Goal: Communication & Community: Answer question/provide support

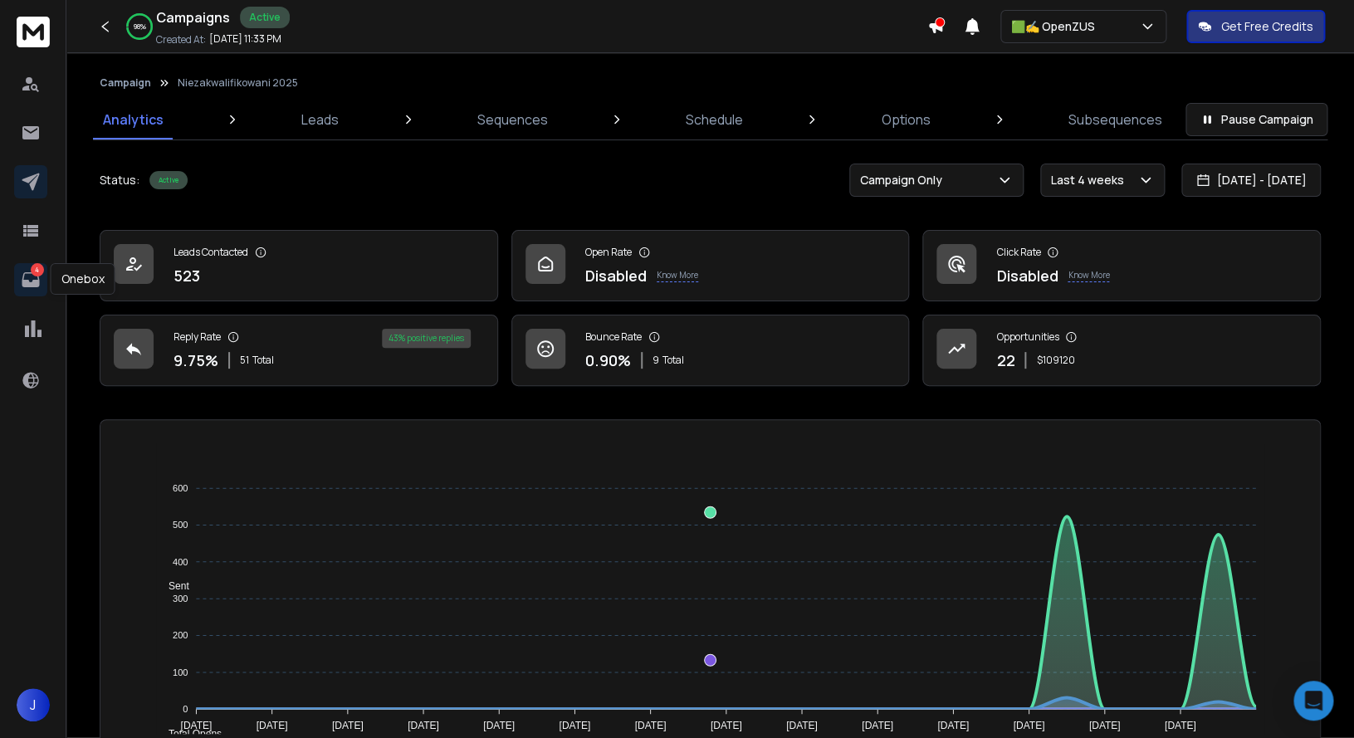
click at [35, 276] on icon at bounding box center [31, 280] width 20 height 20
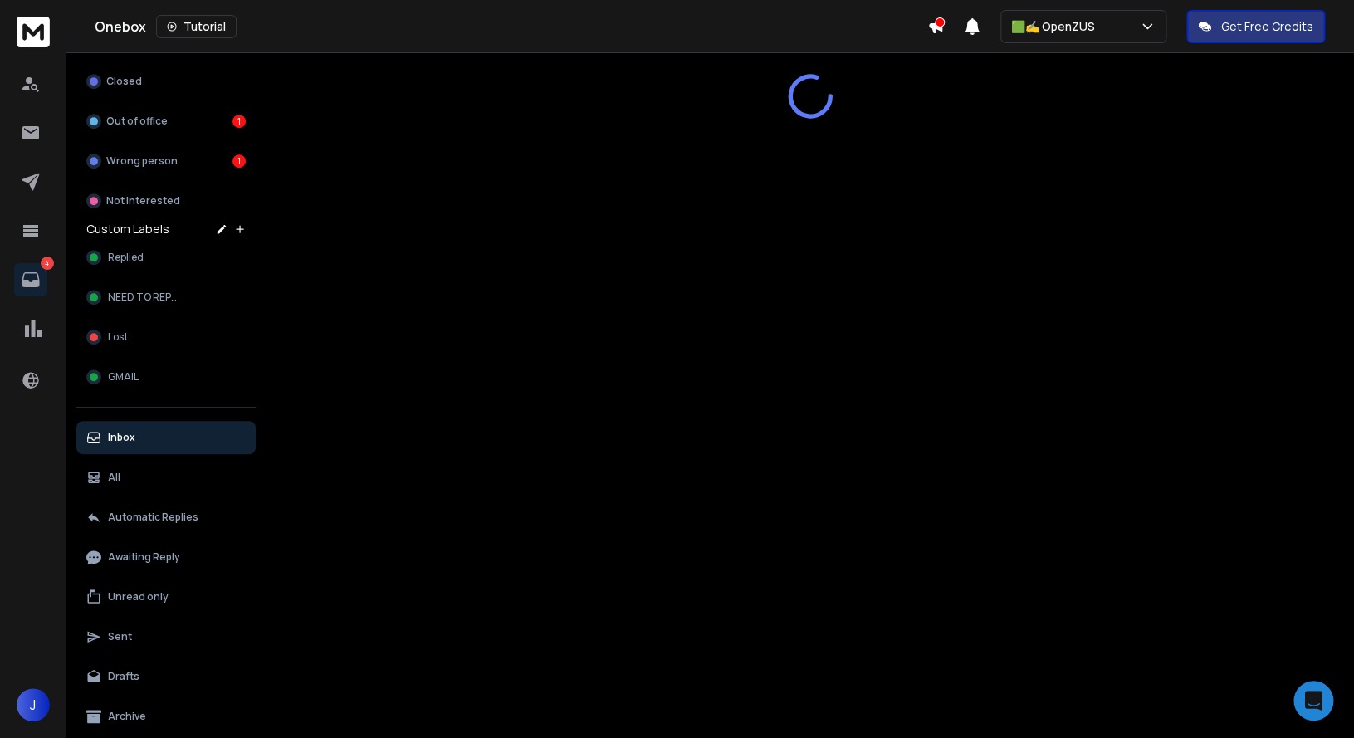
scroll to position [356, 0]
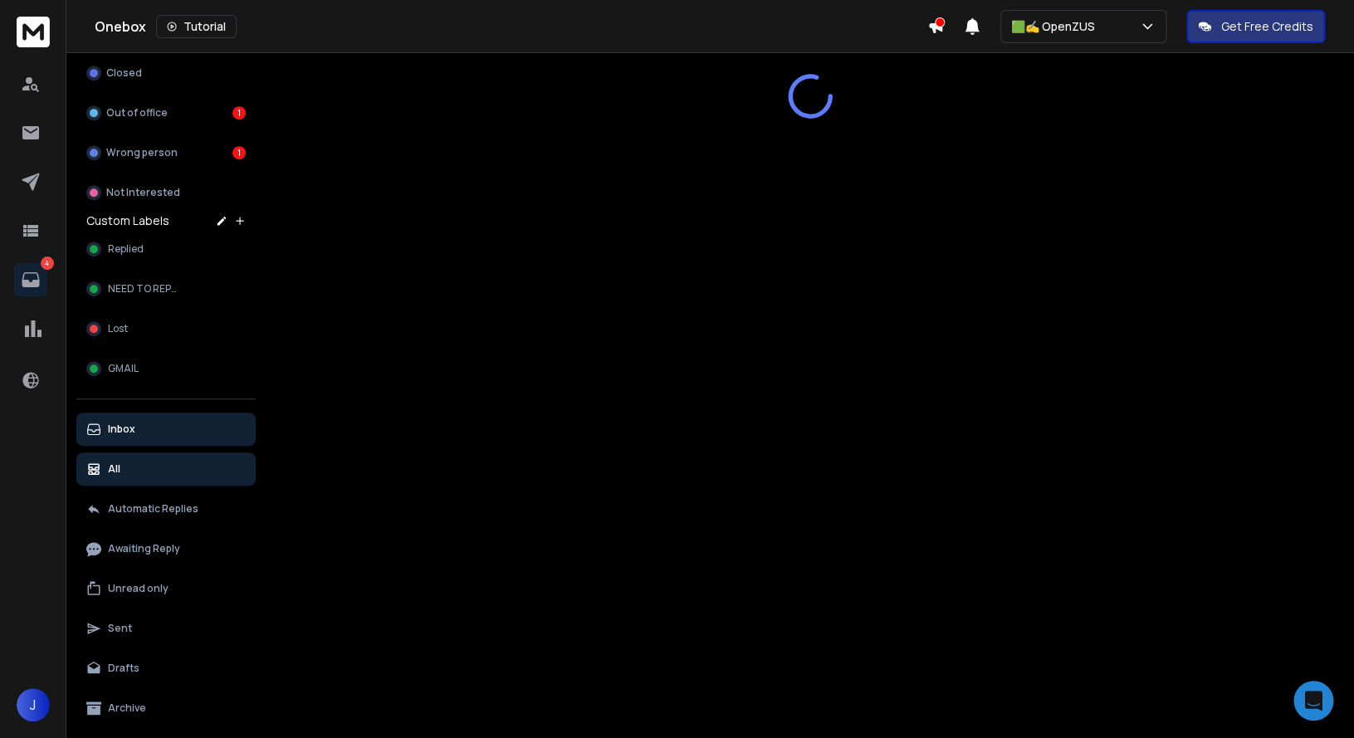
click at [146, 471] on button "All" at bounding box center [165, 468] width 179 height 33
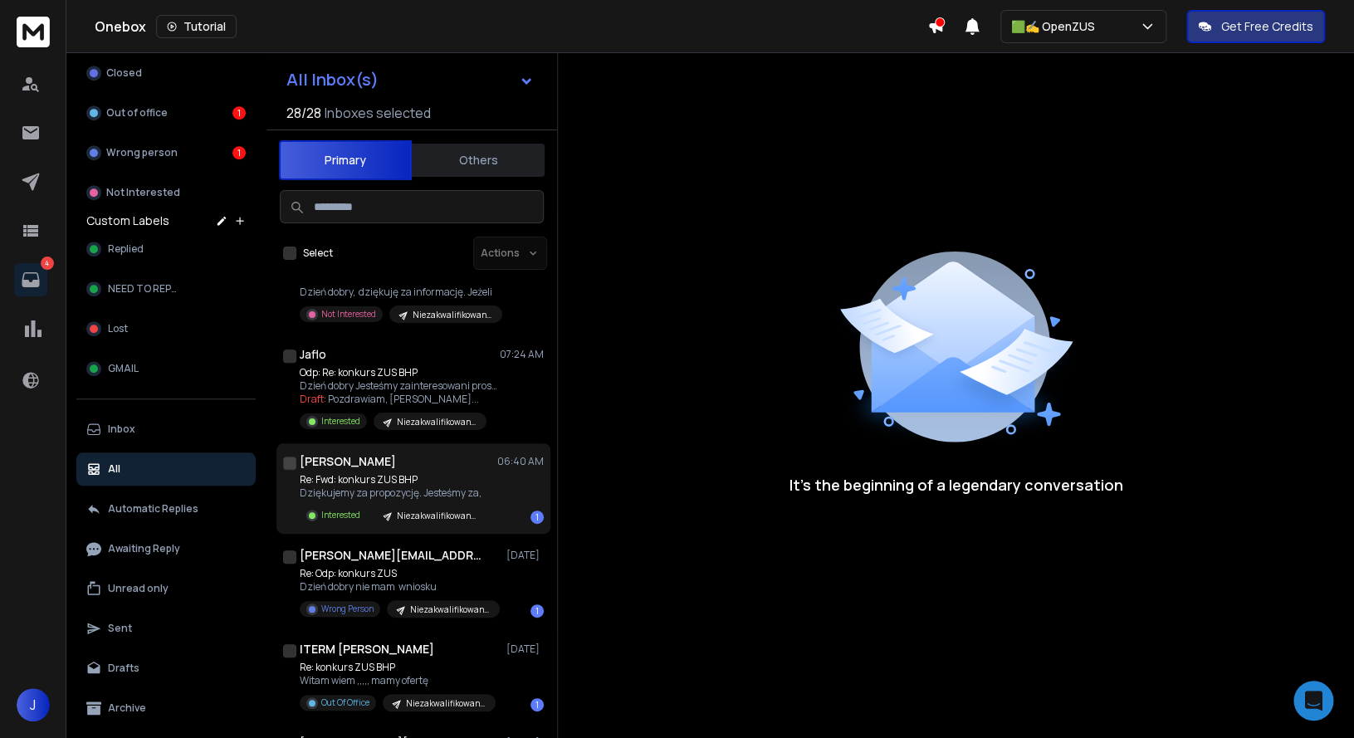
scroll to position [157, 0]
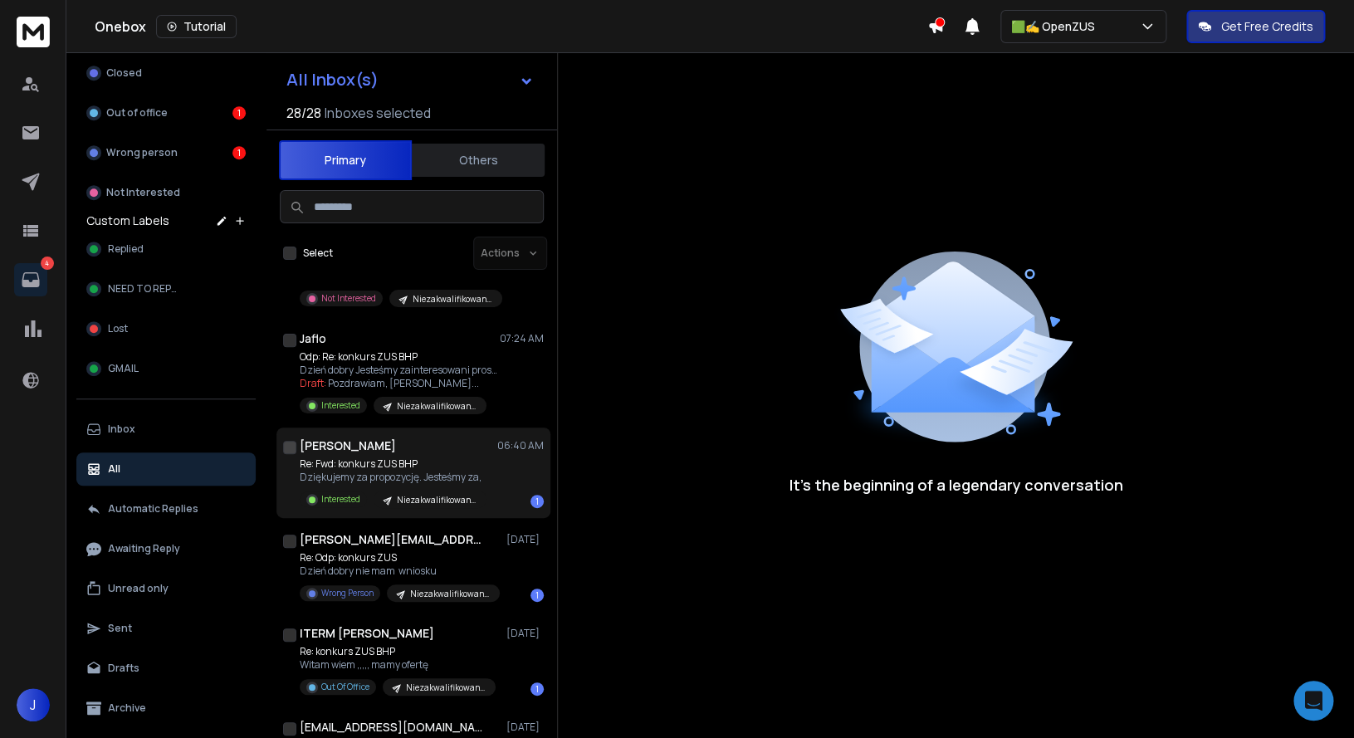
click at [441, 458] on p "Re: Fwd: konkurs ZUS BHP" at bounding box center [393, 463] width 187 height 13
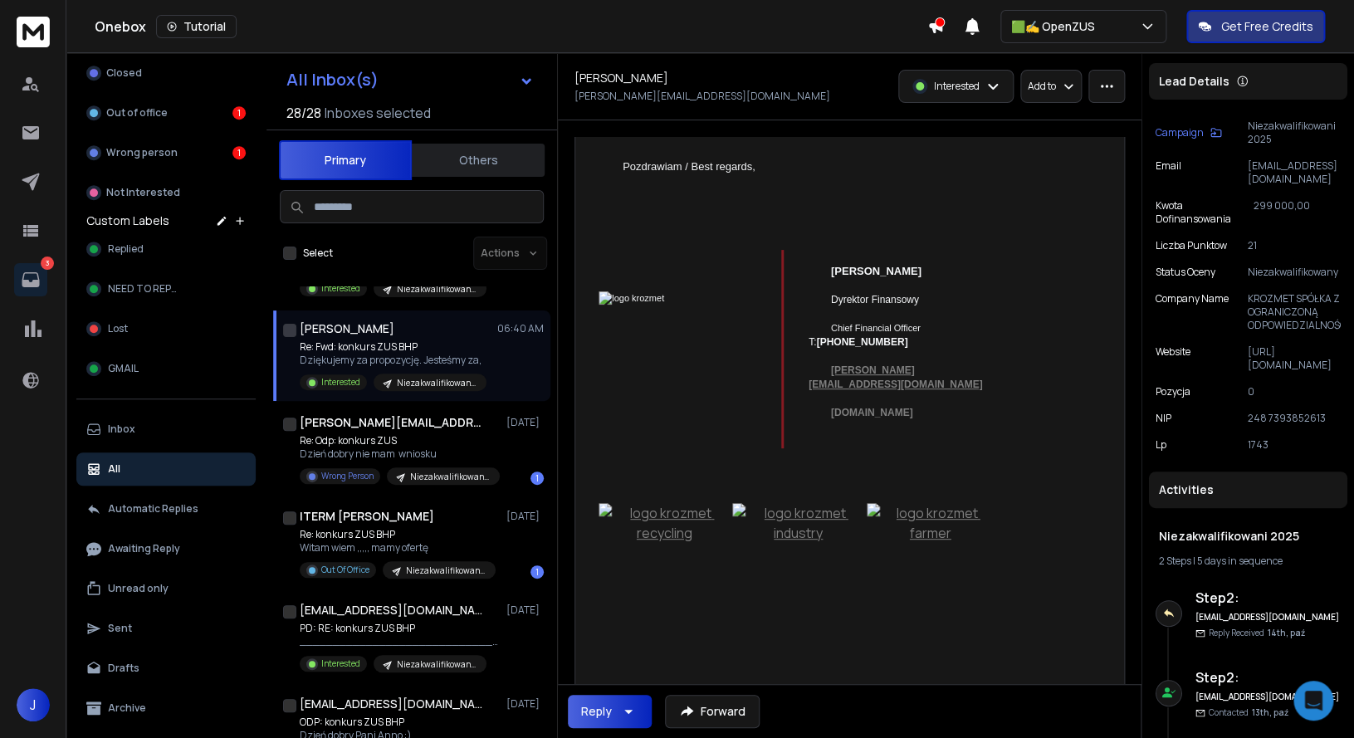
scroll to position [278, 0]
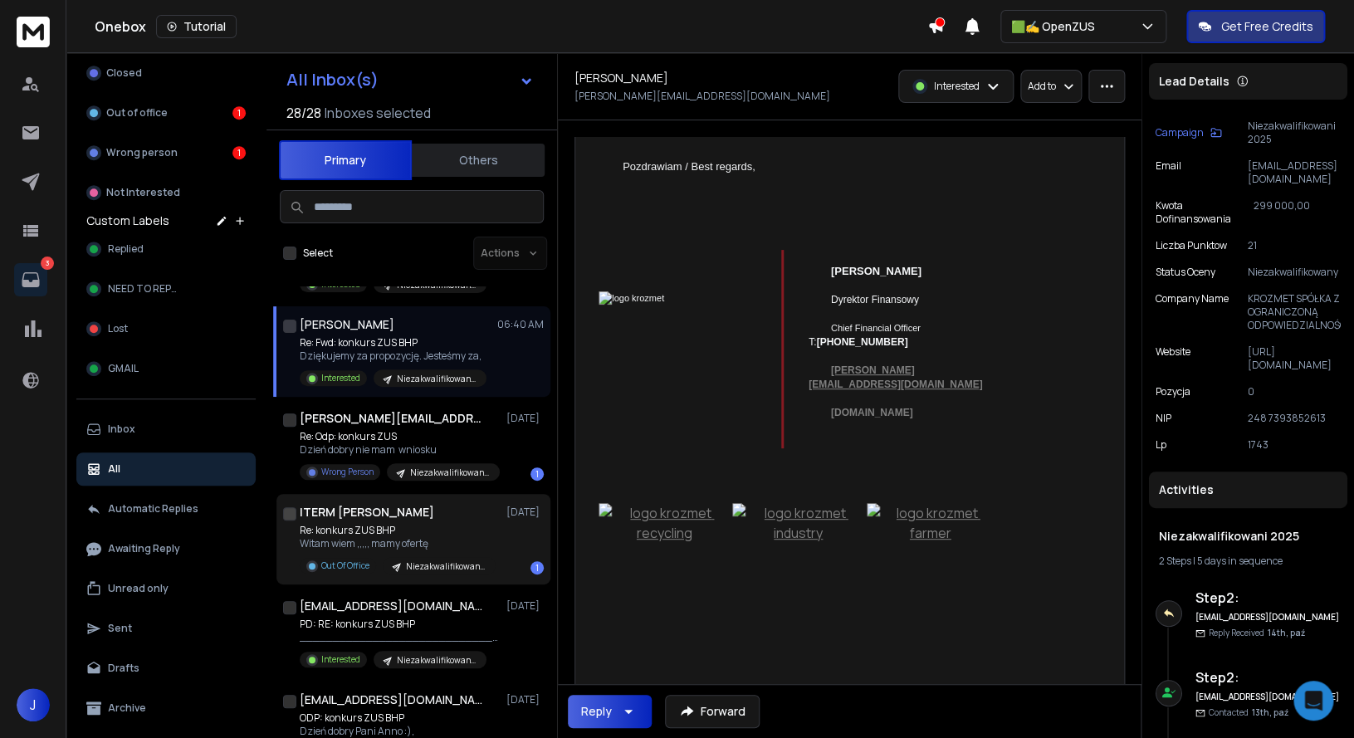
click at [443, 522] on div "ITERM [PERSON_NAME] [DATE] Re: konkurs ZUS BHP Witam wiem ,,,,, mamy ofertę Out…" at bounding box center [422, 539] width 244 height 71
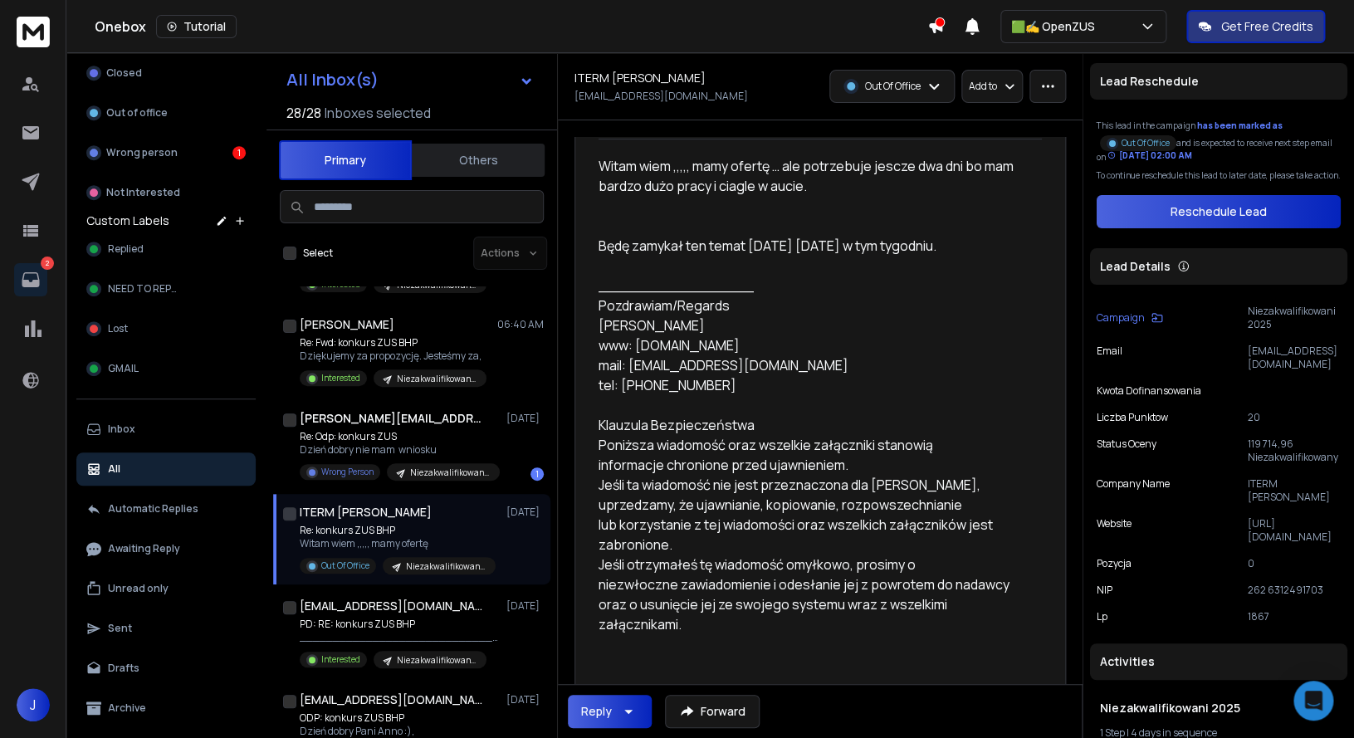
scroll to position [0, 0]
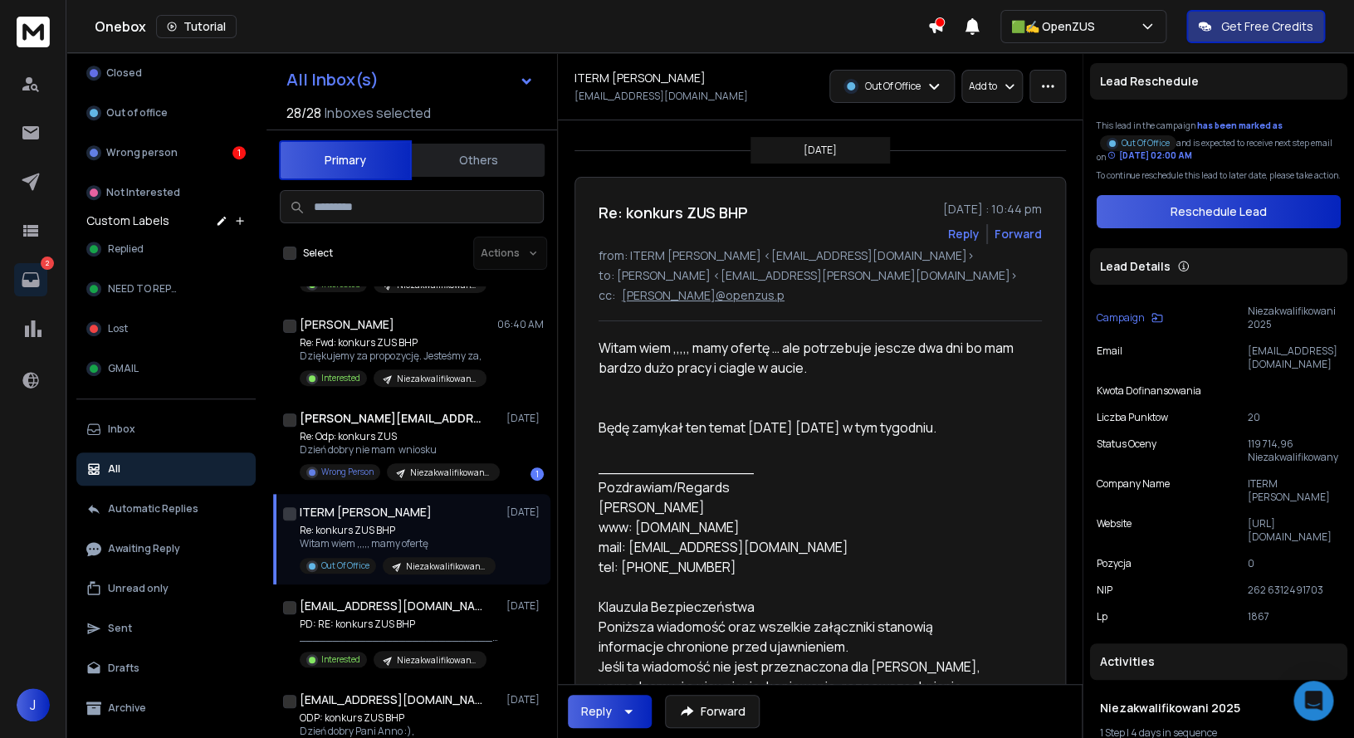
click at [472, 530] on p "Re: konkurs ZUS BHP" at bounding box center [398, 530] width 196 height 13
click at [633, 712] on icon "button" at bounding box center [628, 711] width 20 height 20
click at [633, 674] on p "Reply All" at bounding box center [619, 669] width 46 height 17
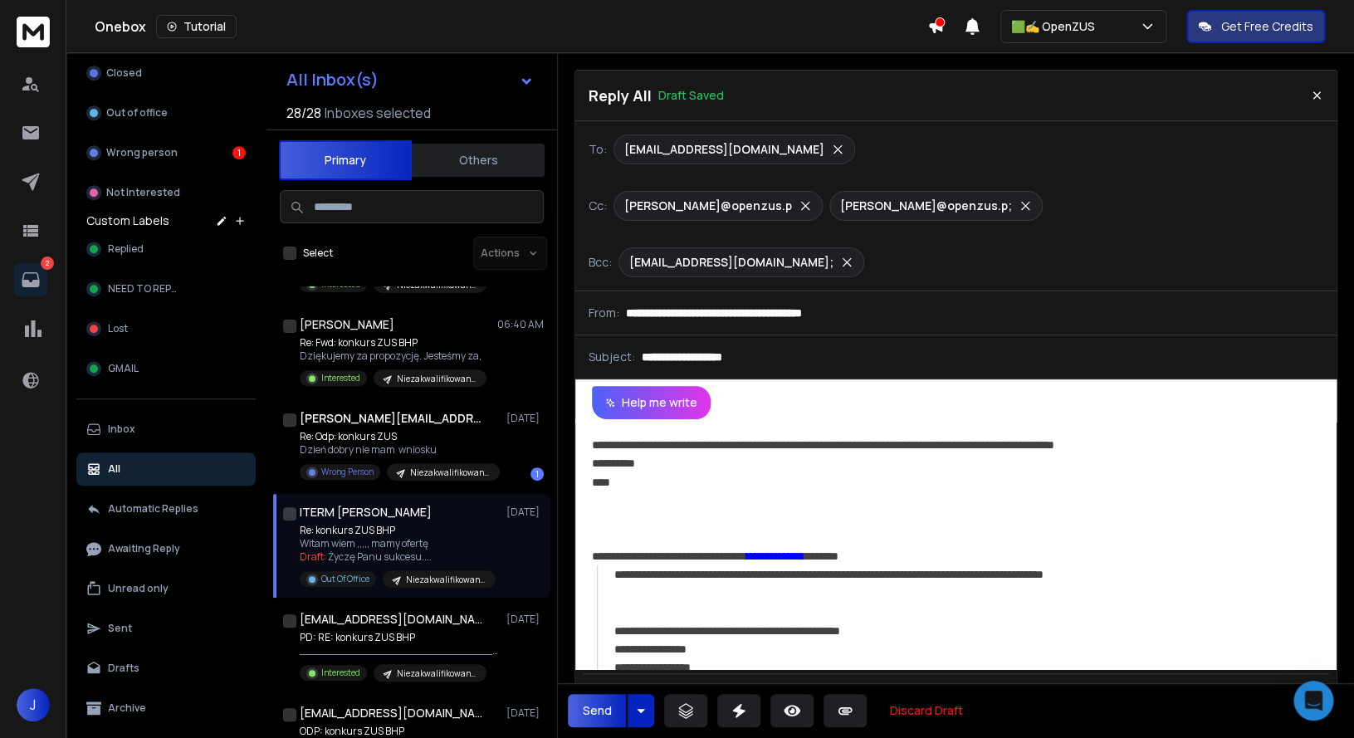
click at [801, 208] on icon at bounding box center [805, 206] width 9 height 9
click at [805, 208] on icon at bounding box center [809, 206] width 9 height 9
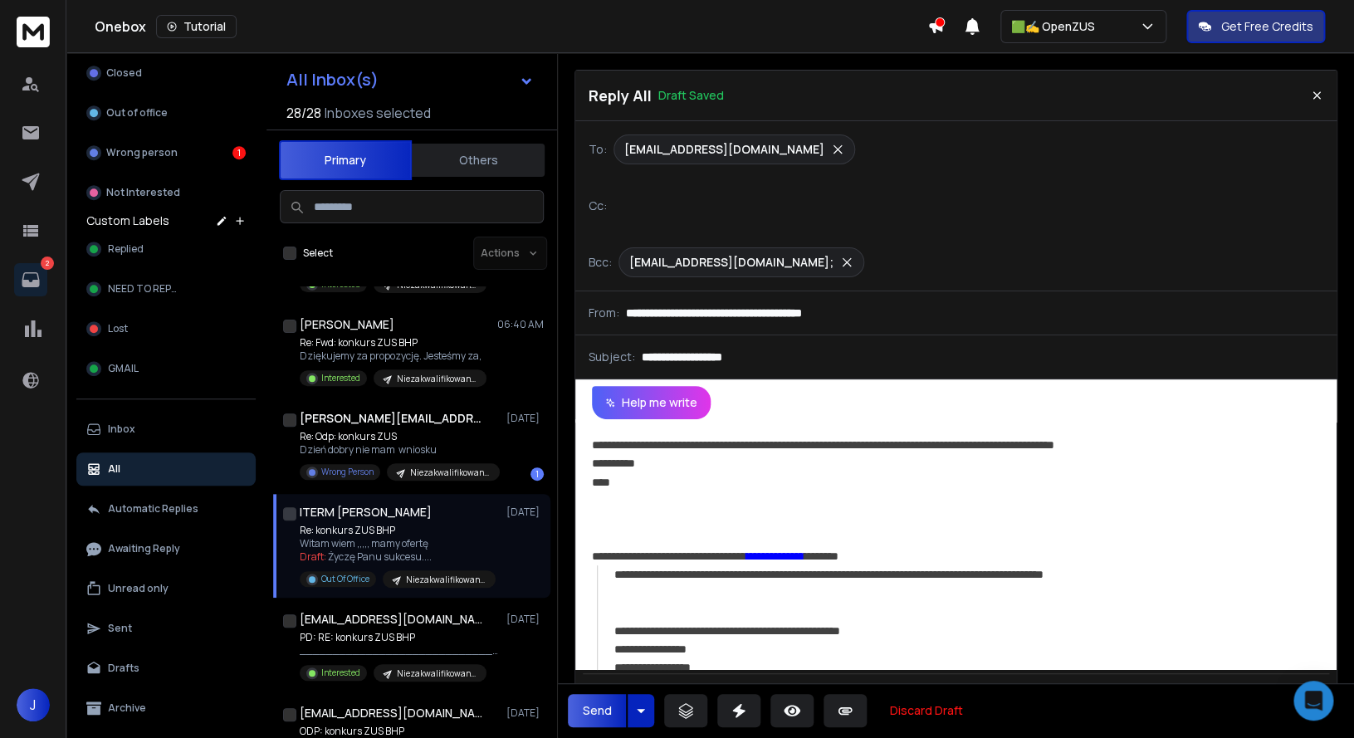
click at [704, 194] on input at bounding box center [671, 206] width 116 height 30
type input "**********"
click at [597, 716] on button "Send" at bounding box center [597, 710] width 58 height 33
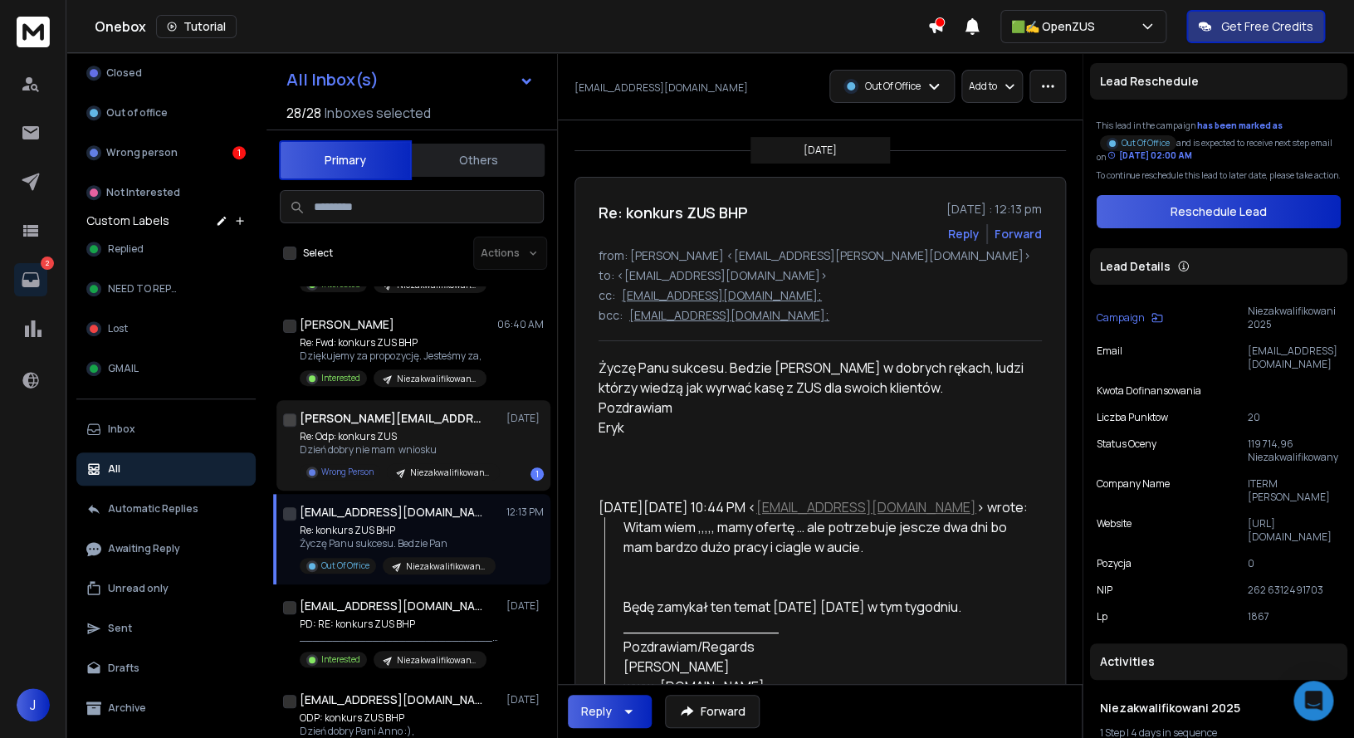
click at [438, 431] on p "Re: Odp: konkurs ZUS" at bounding box center [399, 436] width 199 height 13
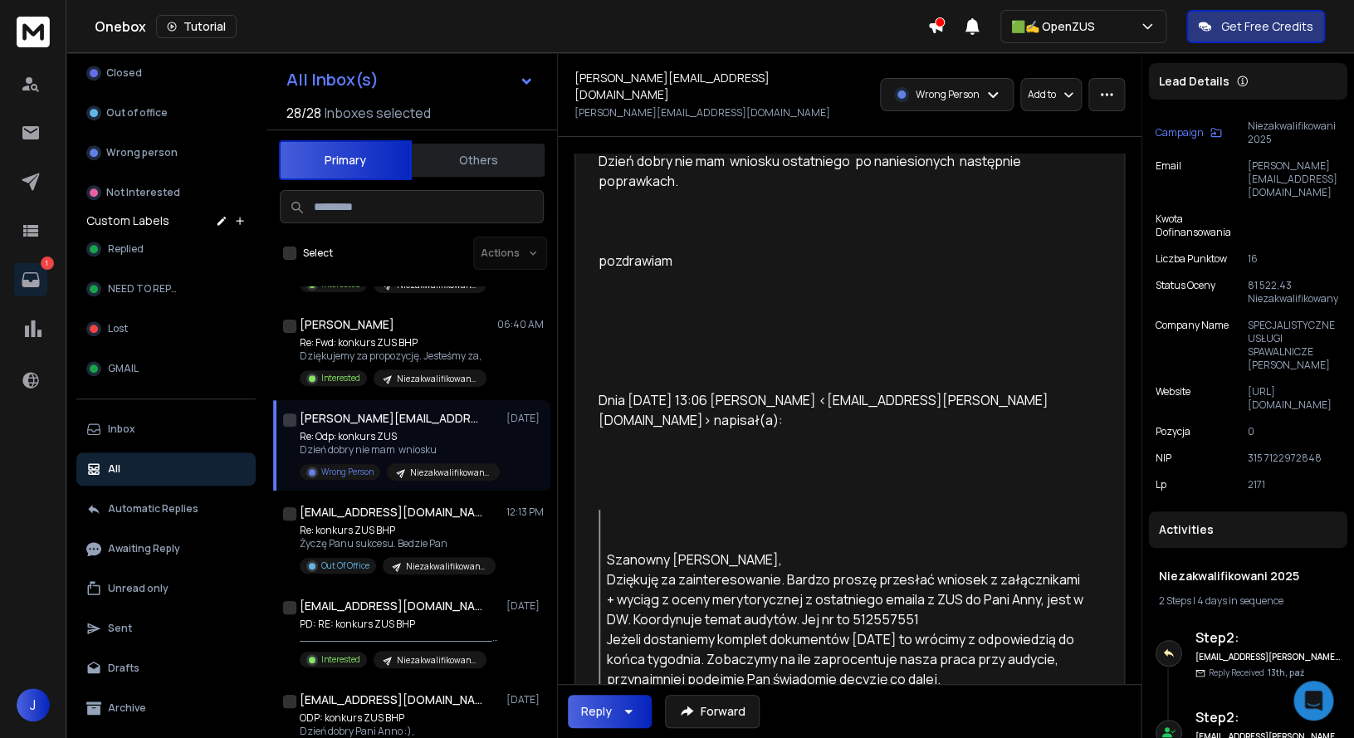
scroll to position [0, 0]
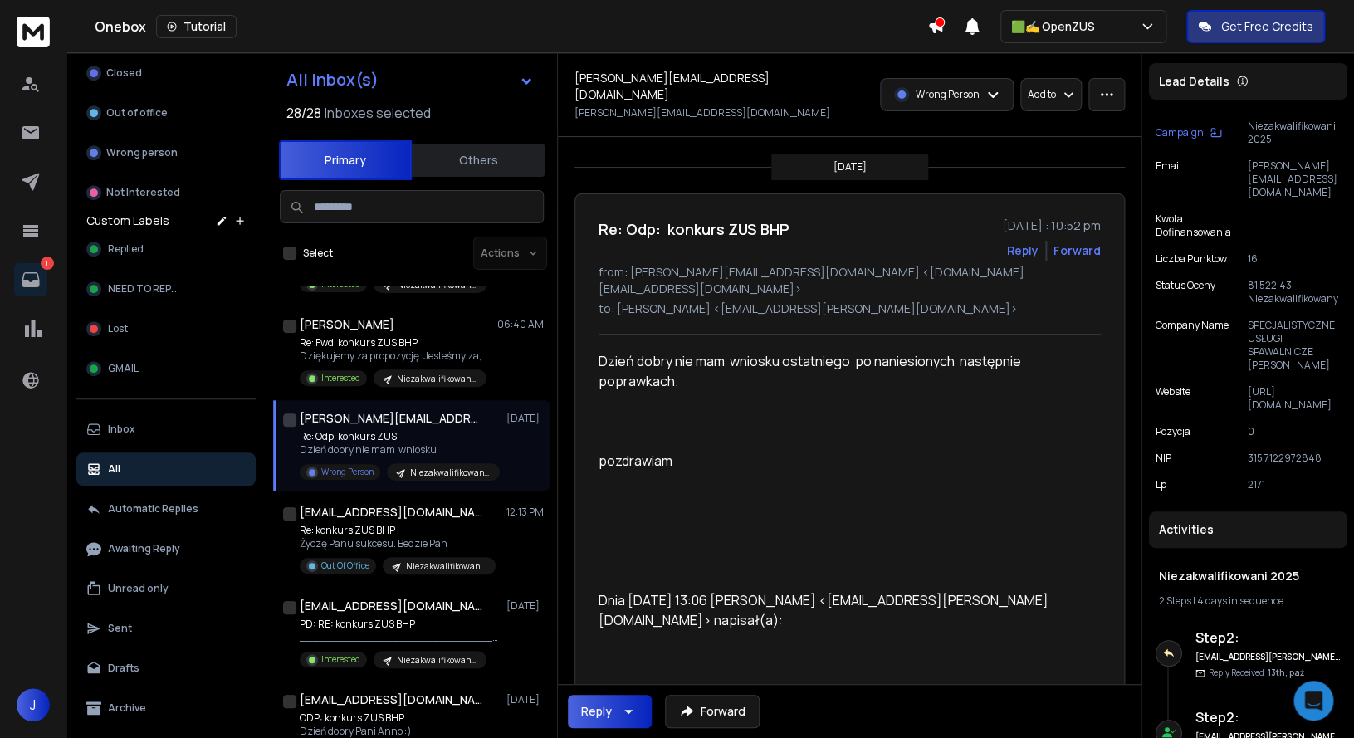
click at [633, 711] on icon "button" at bounding box center [628, 711] width 20 height 20
click at [638, 672] on p "Reply All" at bounding box center [619, 669] width 46 height 17
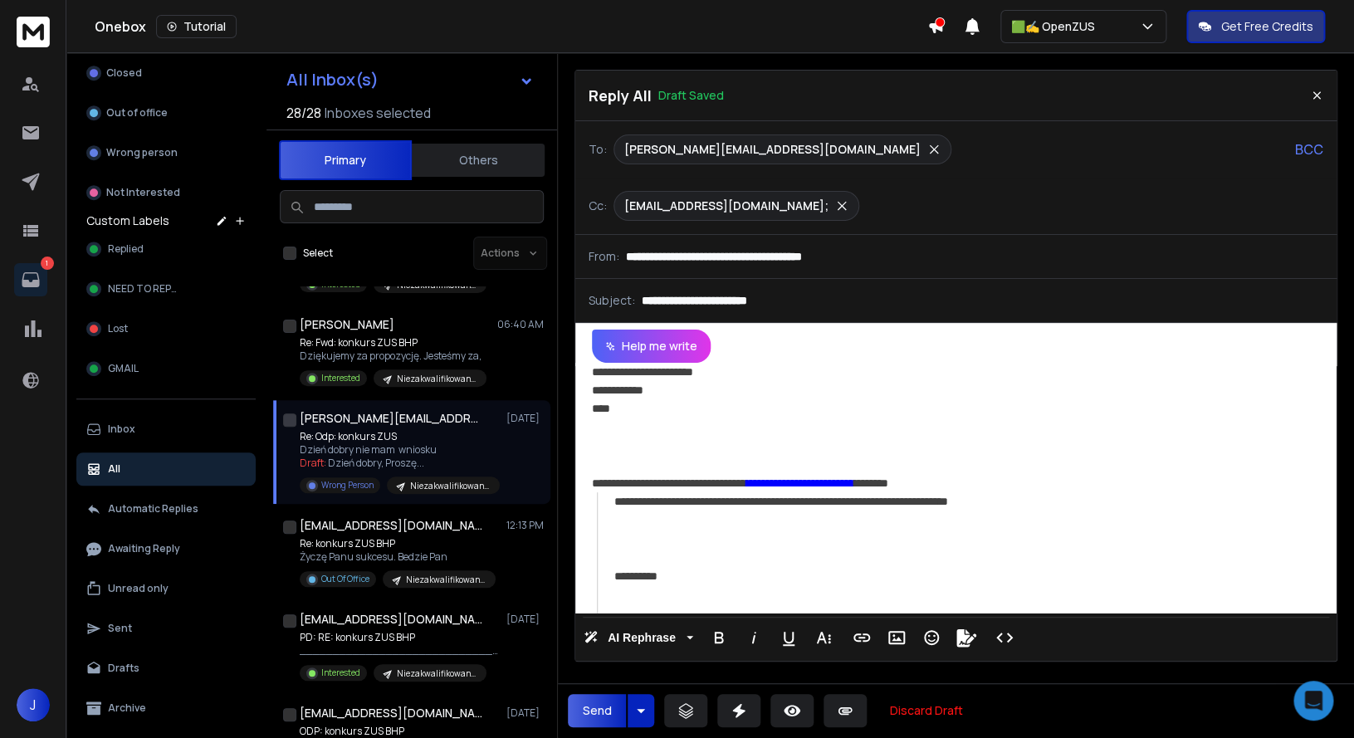
scroll to position [46, 0]
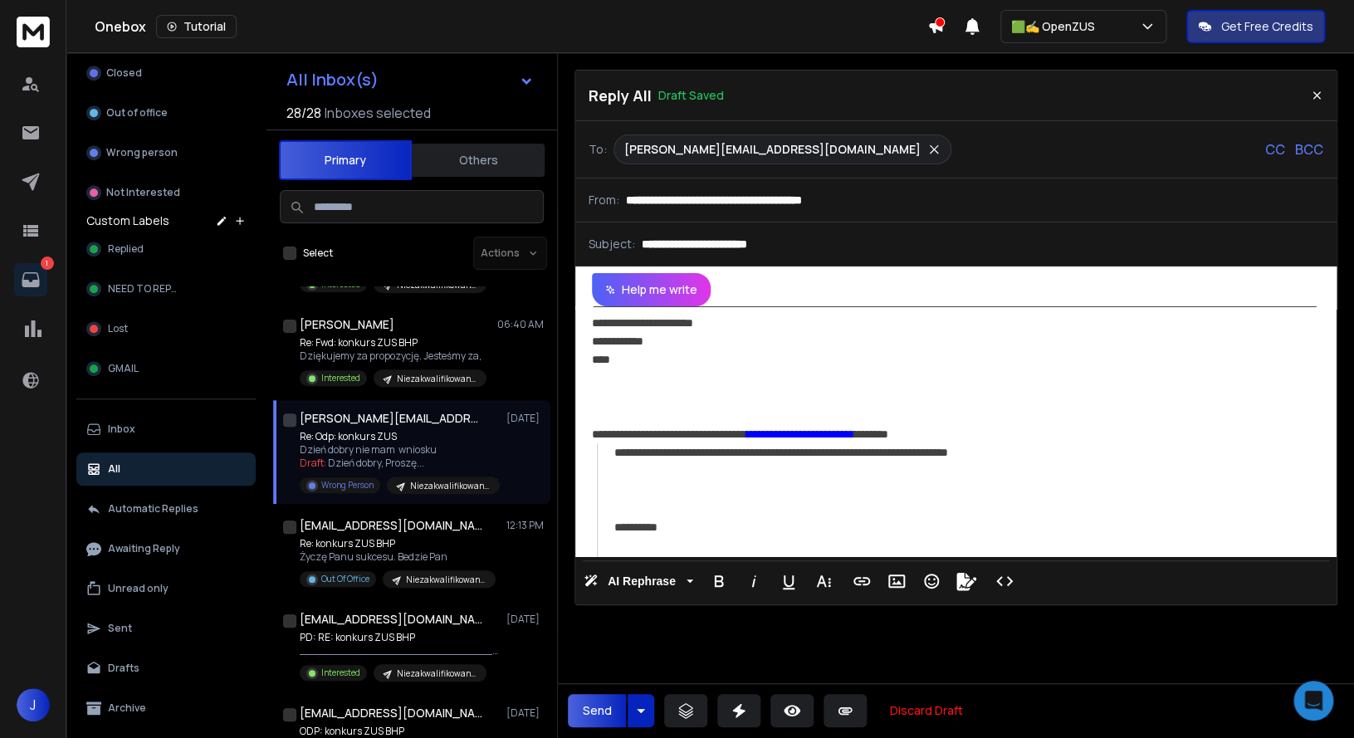
drag, startPoint x: 793, startPoint y: 300, endPoint x: 656, endPoint y: 298, distance: 137.0
click at [656, 252] on input "**********" at bounding box center [983, 244] width 682 height 17
drag, startPoint x: 799, startPoint y: 244, endPoint x: 639, endPoint y: 245, distance: 160.2
click at [642, 245] on input "**********" at bounding box center [983, 244] width 682 height 17
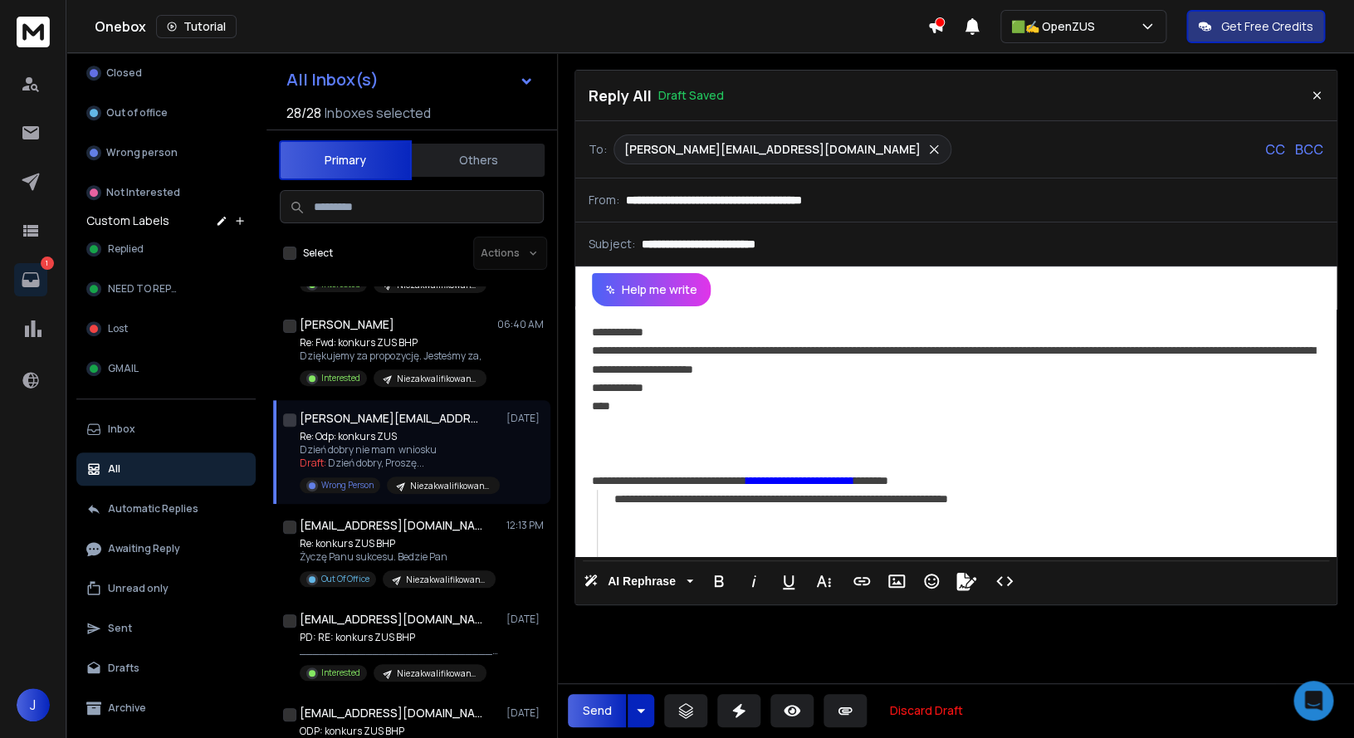
type input "**********"
click at [1278, 154] on p "CC" at bounding box center [1275, 149] width 20 height 20
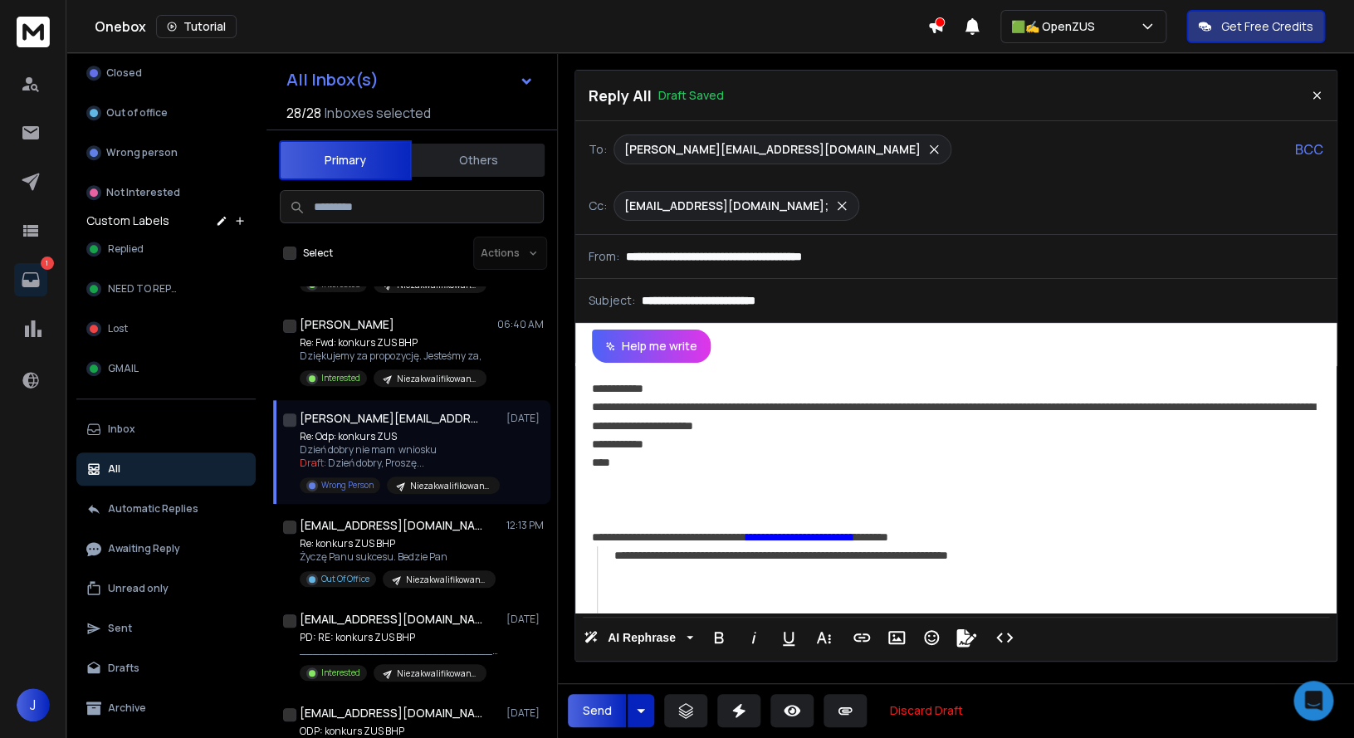
click at [597, 713] on button "Send" at bounding box center [597, 710] width 58 height 33
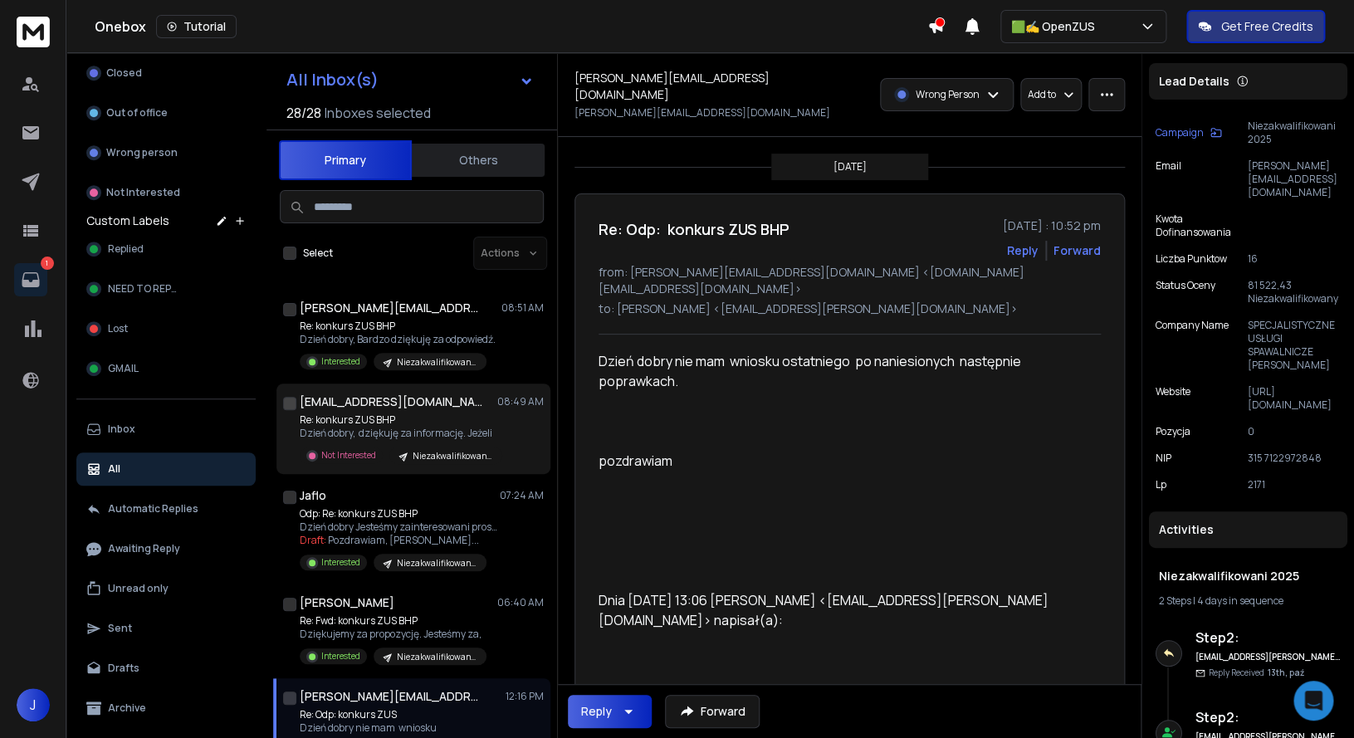
click at [437, 413] on p "Re: konkurs ZUS BHP" at bounding box center [399, 419] width 199 height 13
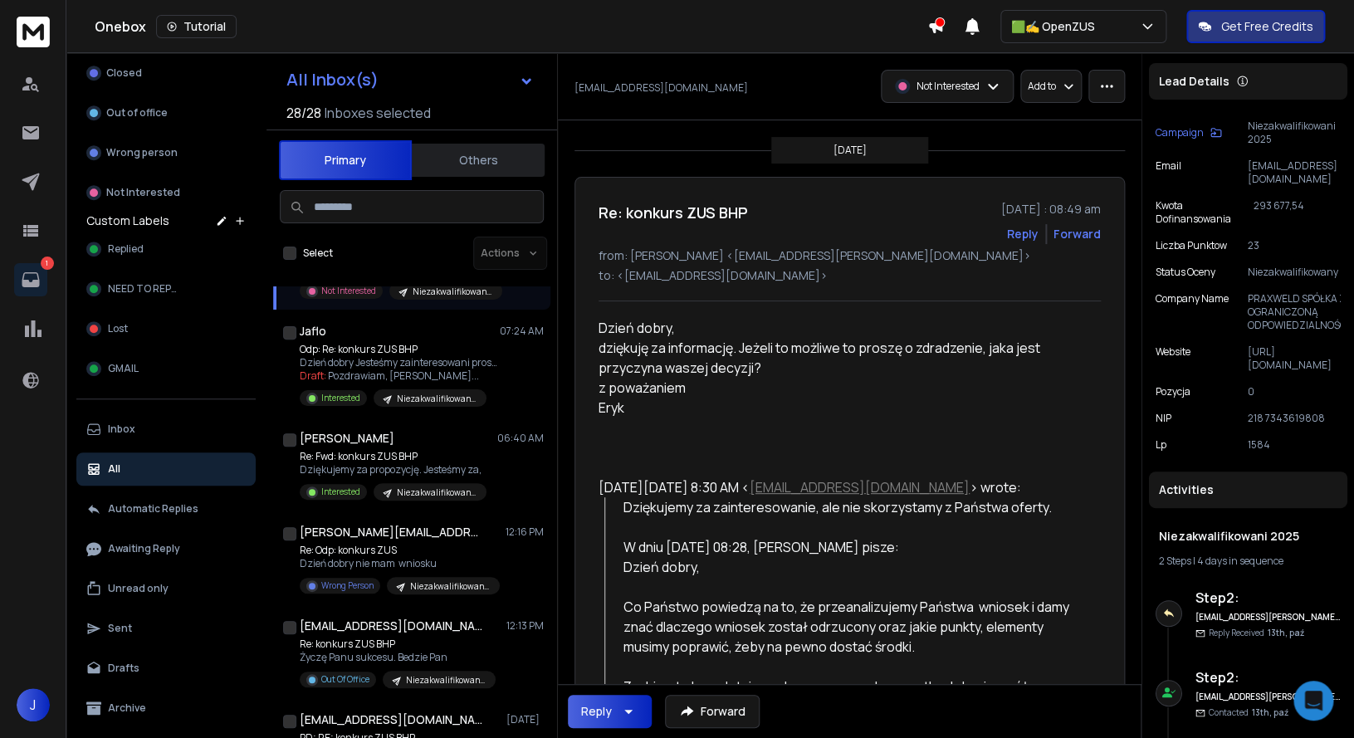
scroll to position [159, 0]
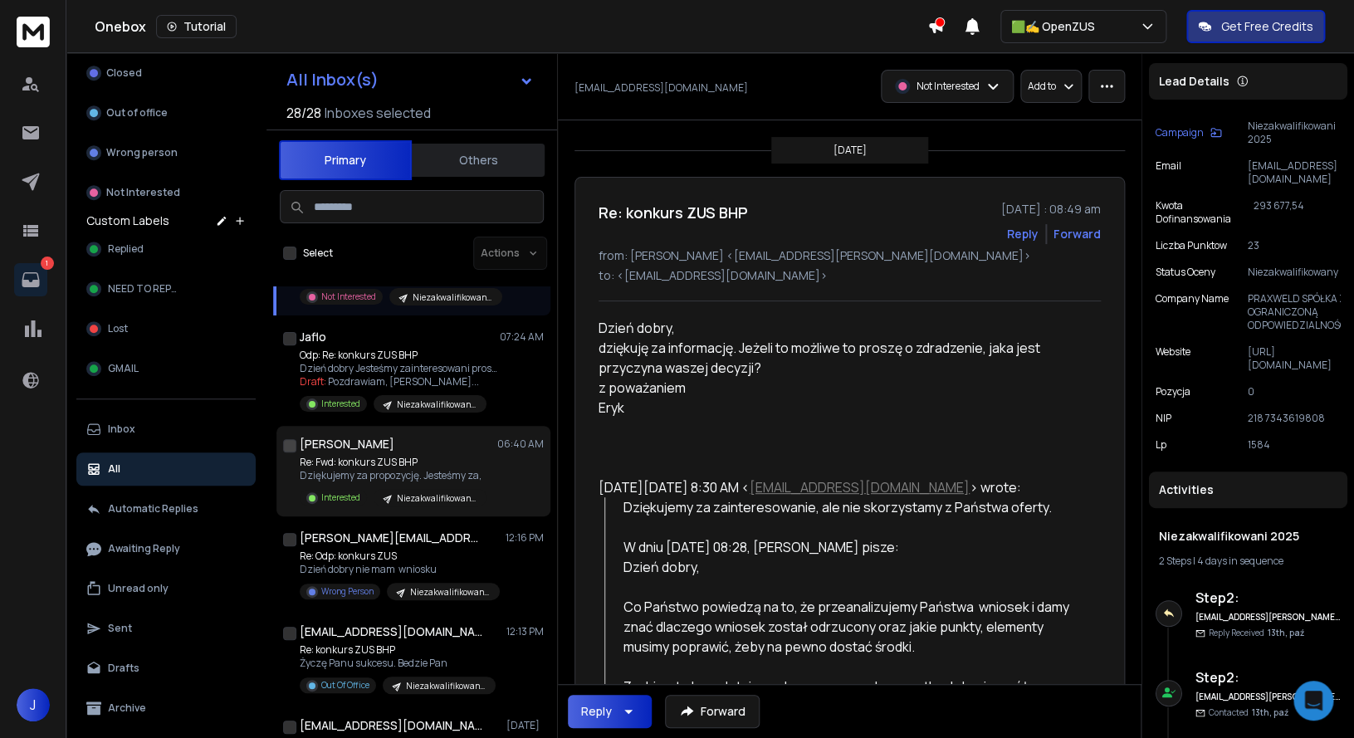
click at [475, 450] on div "[PERSON_NAME] 06:40 AM" at bounding box center [422, 444] width 244 height 17
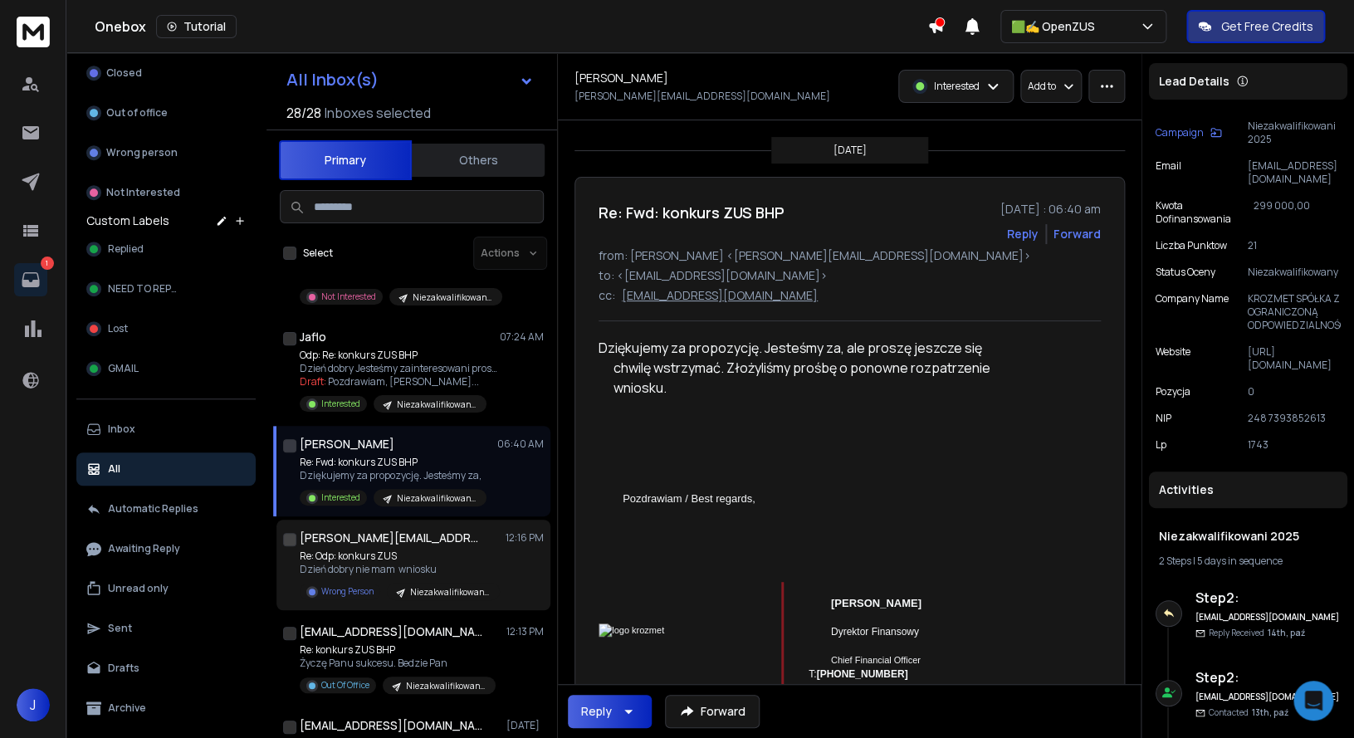
click at [484, 556] on p "Re: Odp: konkurs ZUS" at bounding box center [399, 556] width 199 height 13
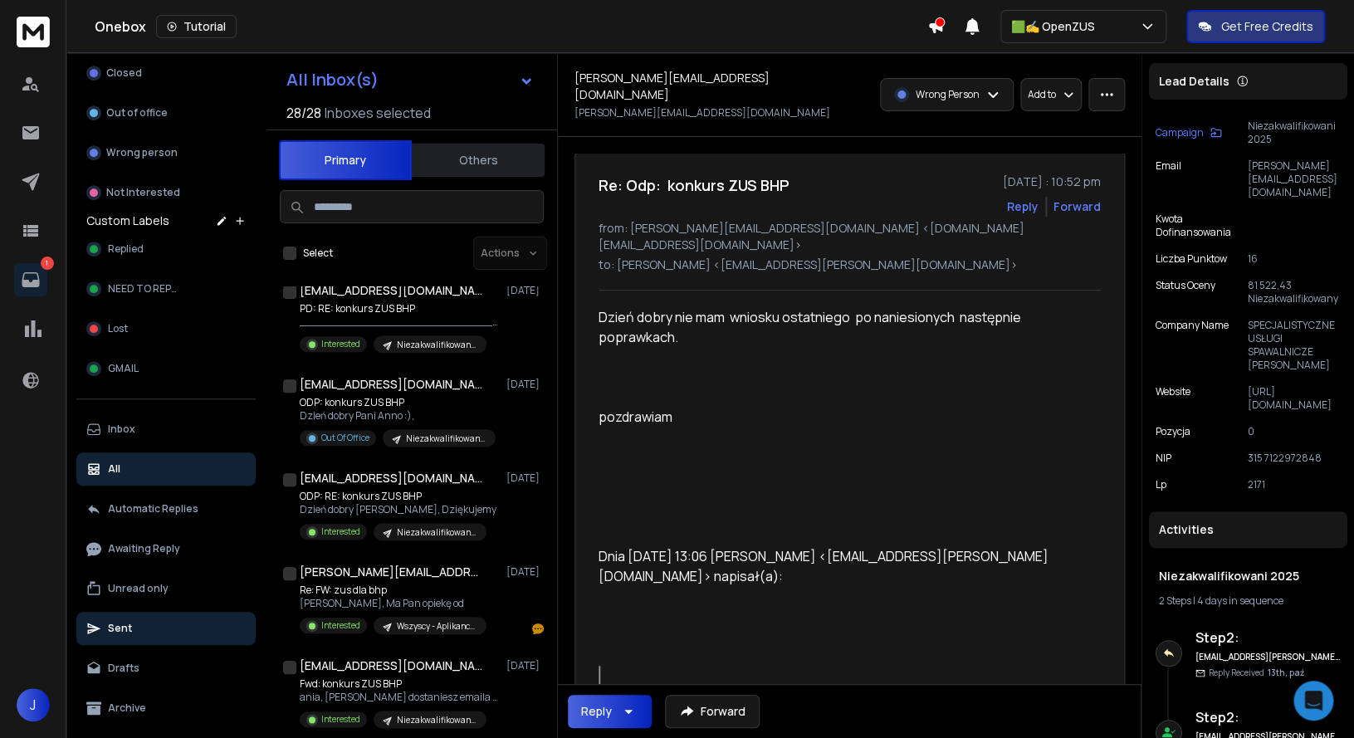
scroll to position [609, 0]
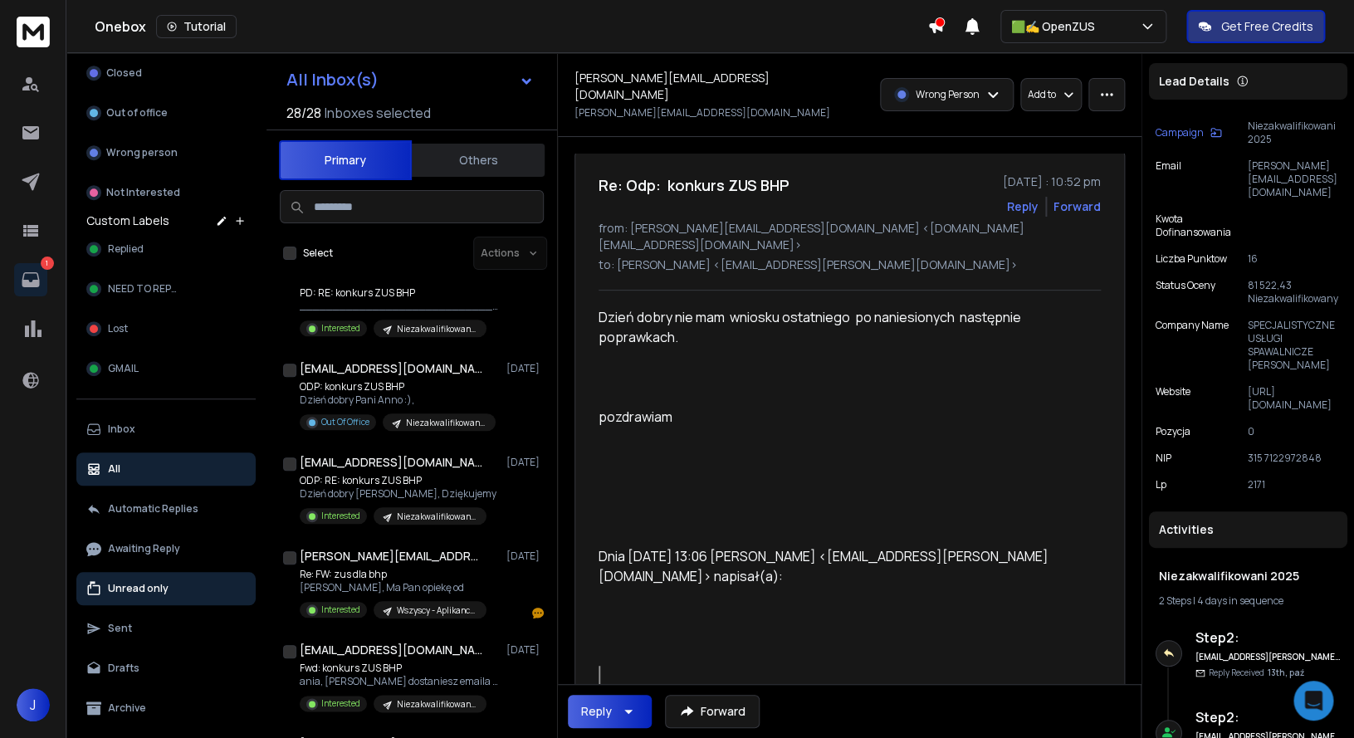
click at [151, 588] on p "Unread only" at bounding box center [138, 588] width 61 height 13
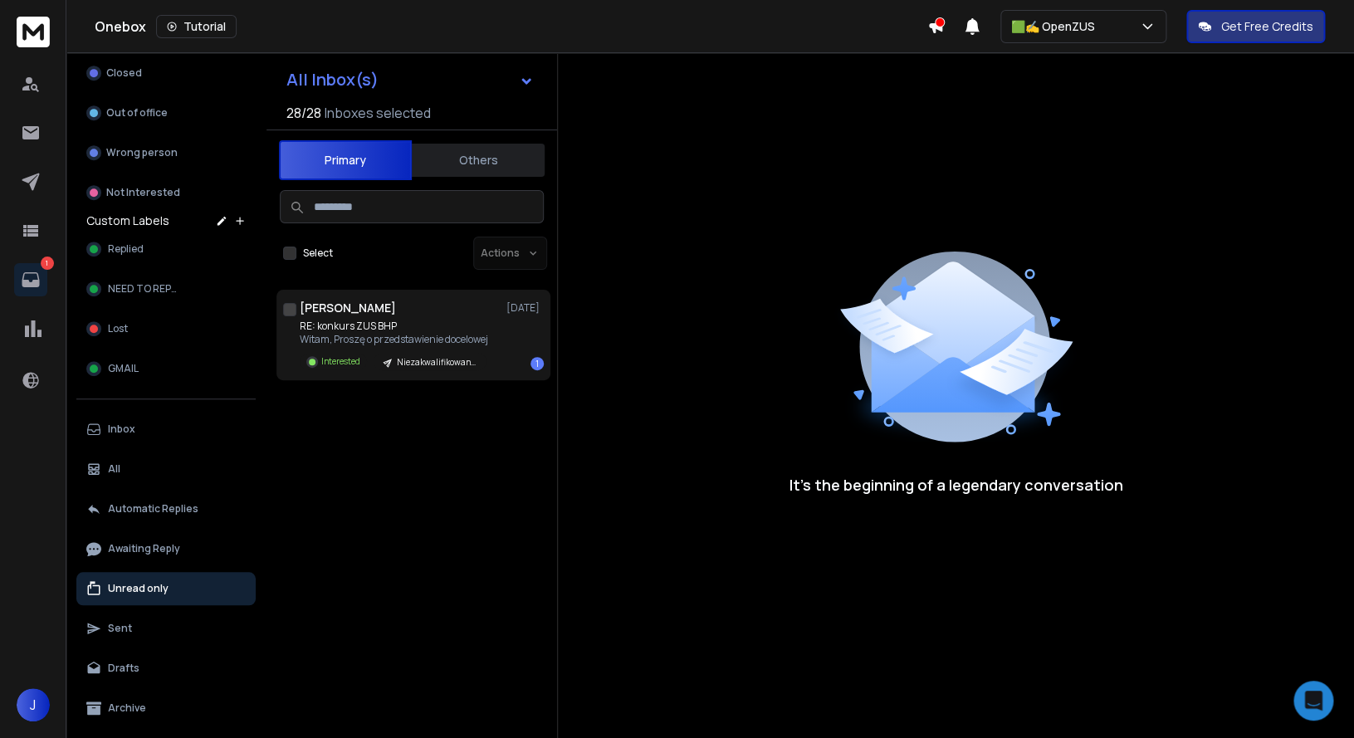
click at [415, 320] on div "[PERSON_NAME] [DATE] RE: konkurs ZUS BHP Witam, Proszę o przedstawienie docelow…" at bounding box center [422, 335] width 244 height 71
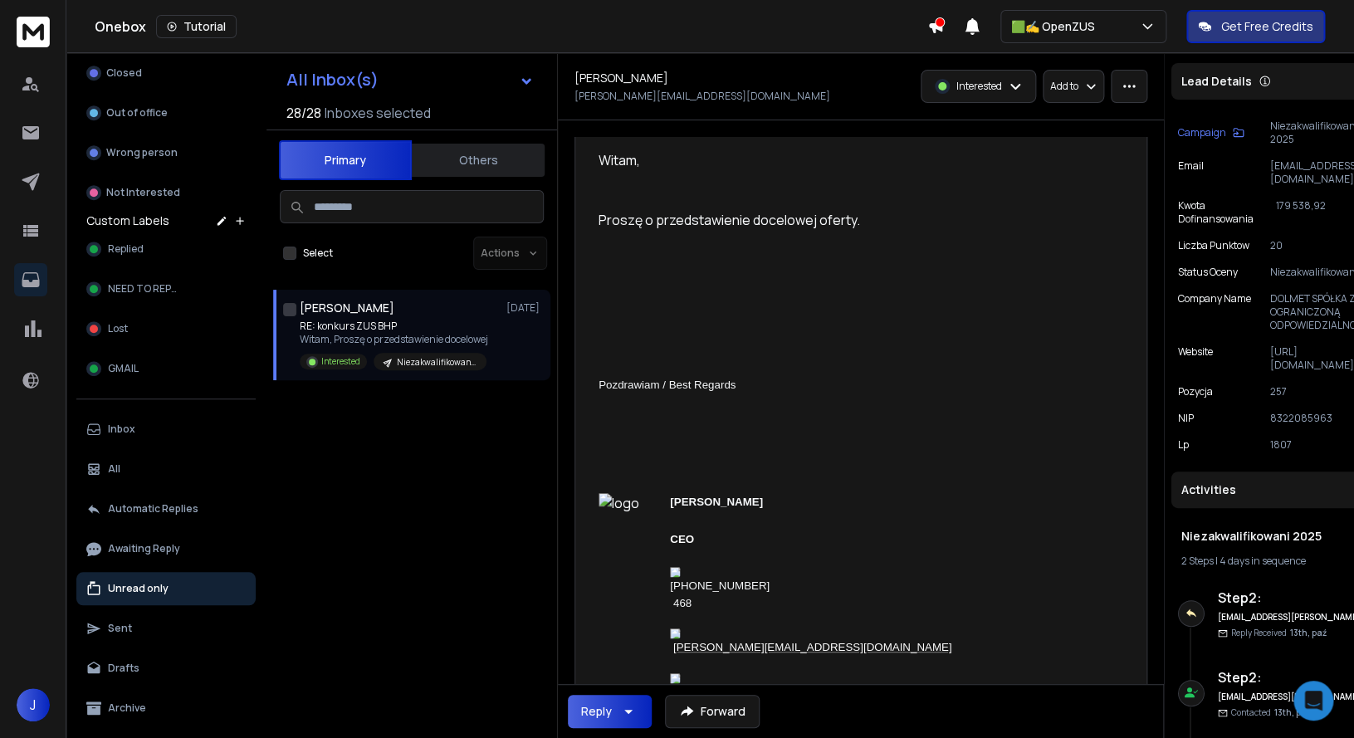
scroll to position [191, 0]
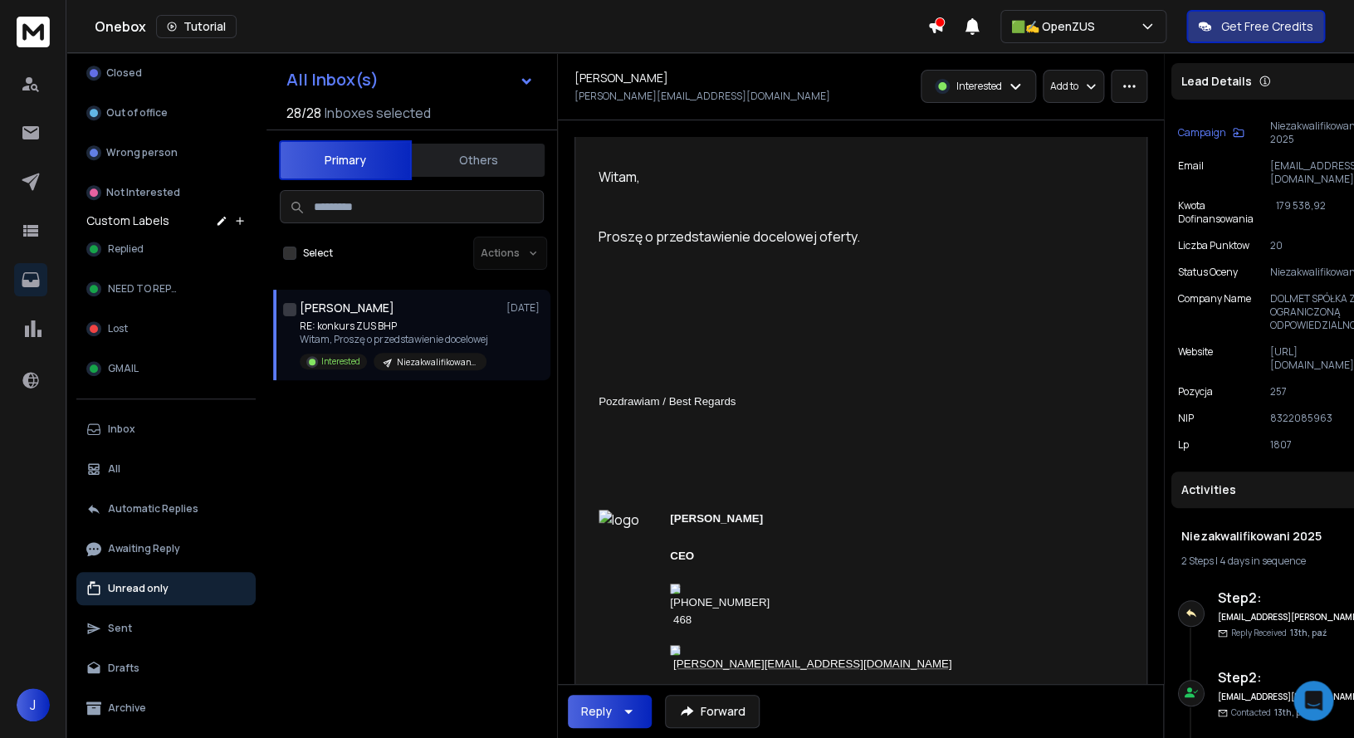
click at [418, 333] on p "Witam, Proszę o przedstawienie docelowej" at bounding box center [394, 339] width 188 height 13
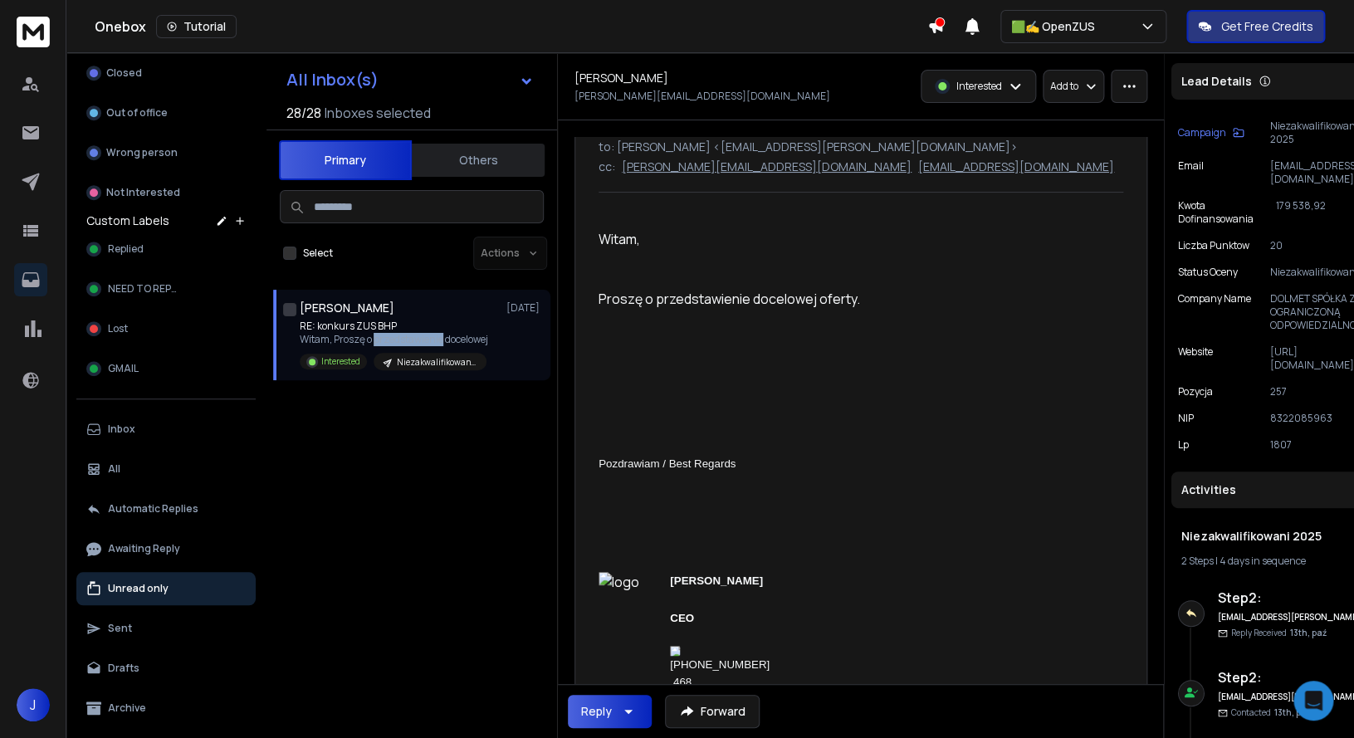
scroll to position [0, 0]
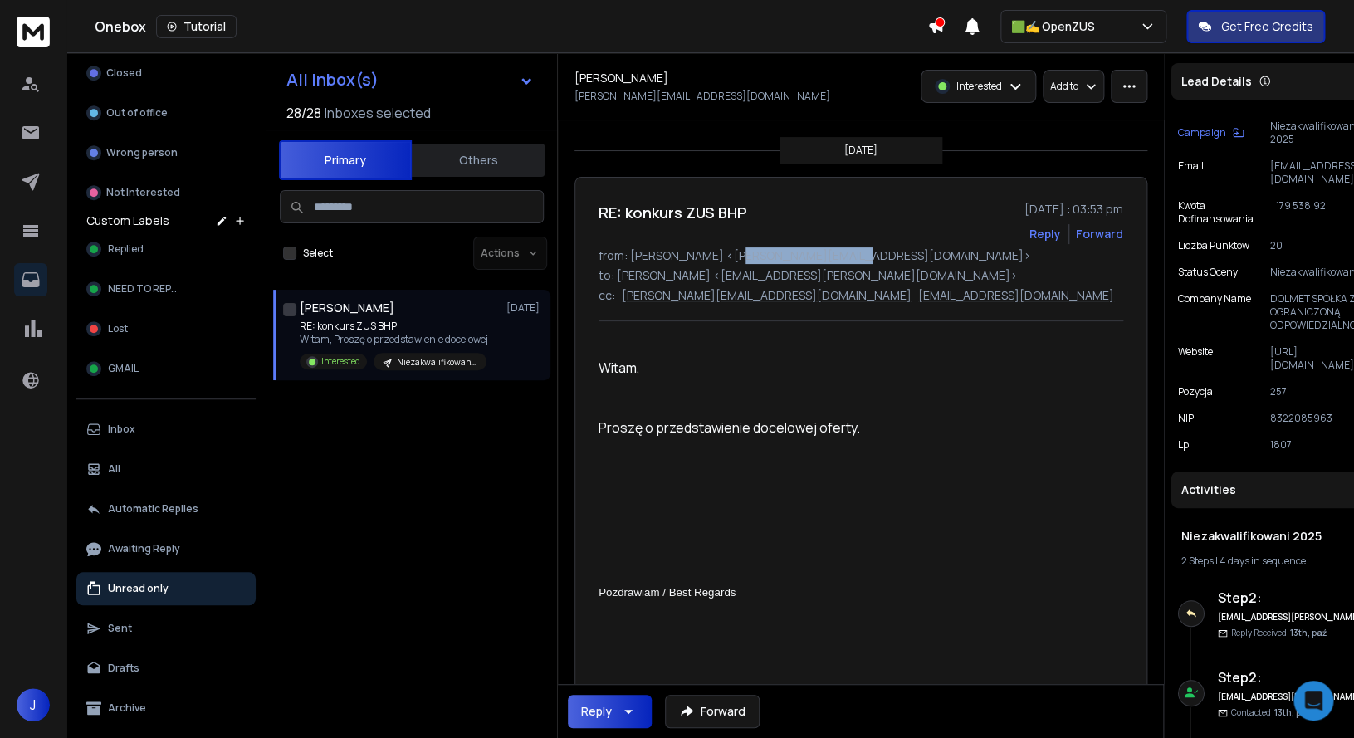
drag, startPoint x: 836, startPoint y: 259, endPoint x: 728, endPoint y: 260, distance: 107.9
click at [728, 260] on p "from: [PERSON_NAME] <[PERSON_NAME][EMAIL_ADDRESS][DOMAIN_NAME]>" at bounding box center [861, 255] width 525 height 17
copy p "[PERSON_NAME][EMAIL_ADDRESS][DOMAIN_NAME]"
